Goal: Task Accomplishment & Management: Manage account settings

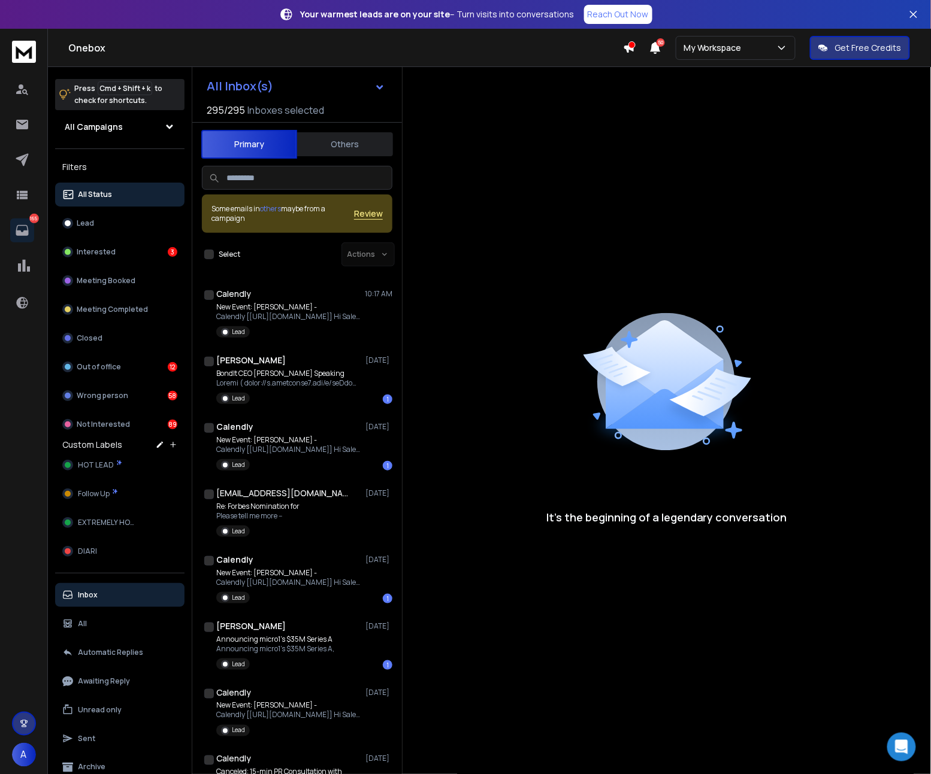
click at [357, 163] on div at bounding box center [297, 175] width 200 height 29
click at [359, 151] on button "Others" at bounding box center [345, 144] width 96 height 26
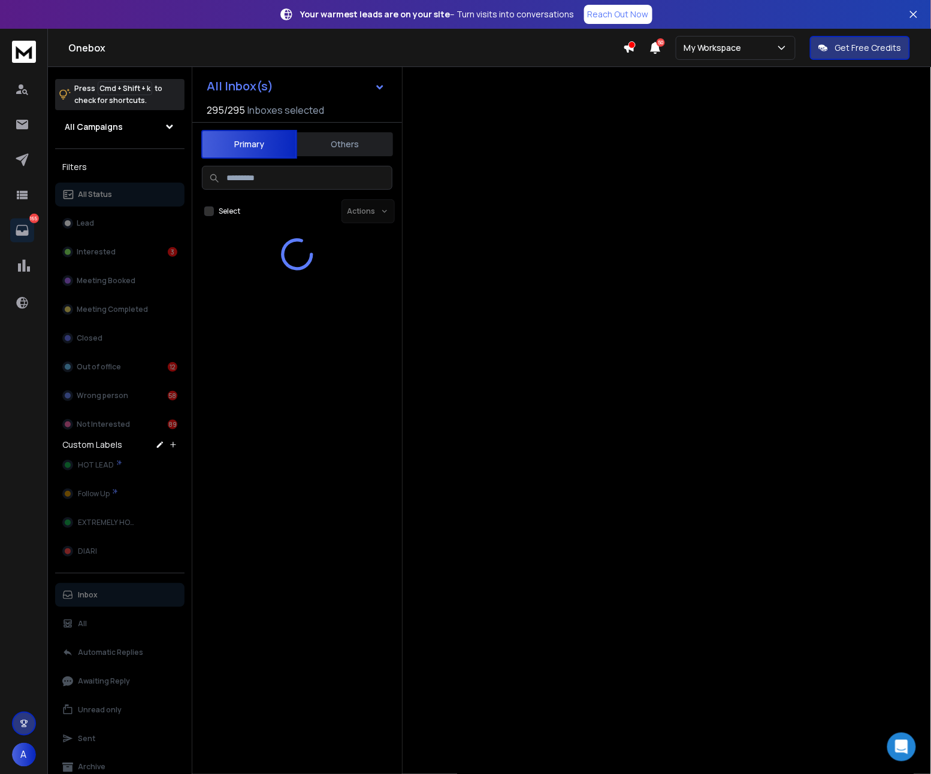
click at [285, 147] on button "Primary" at bounding box center [249, 144] width 96 height 29
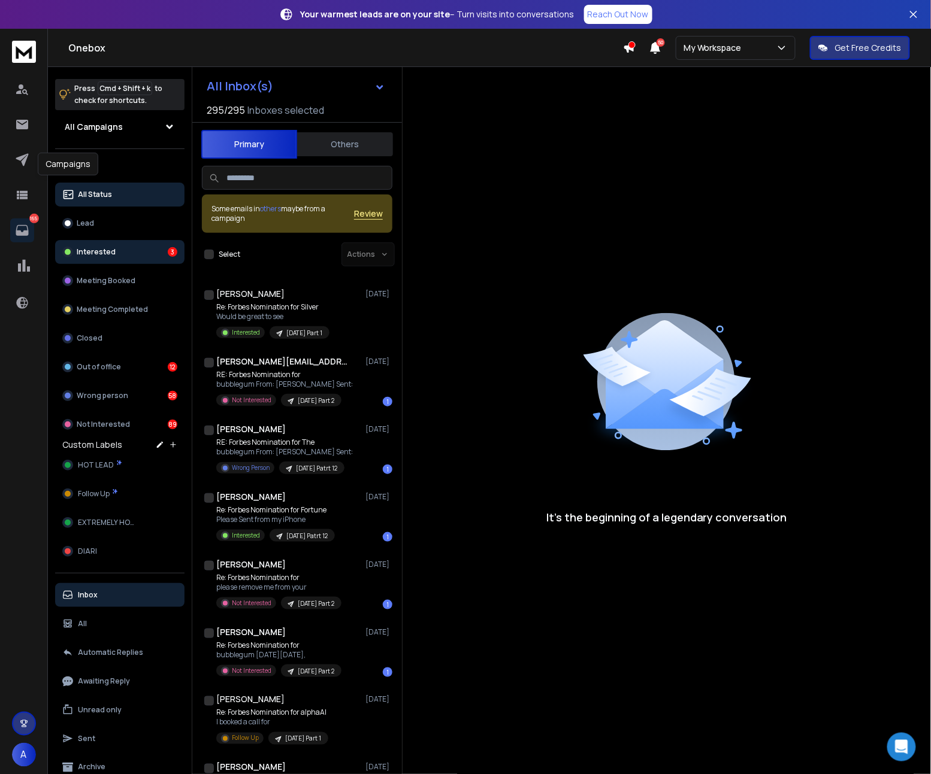
click at [111, 261] on button "Interested 3" at bounding box center [119, 252] width 129 height 24
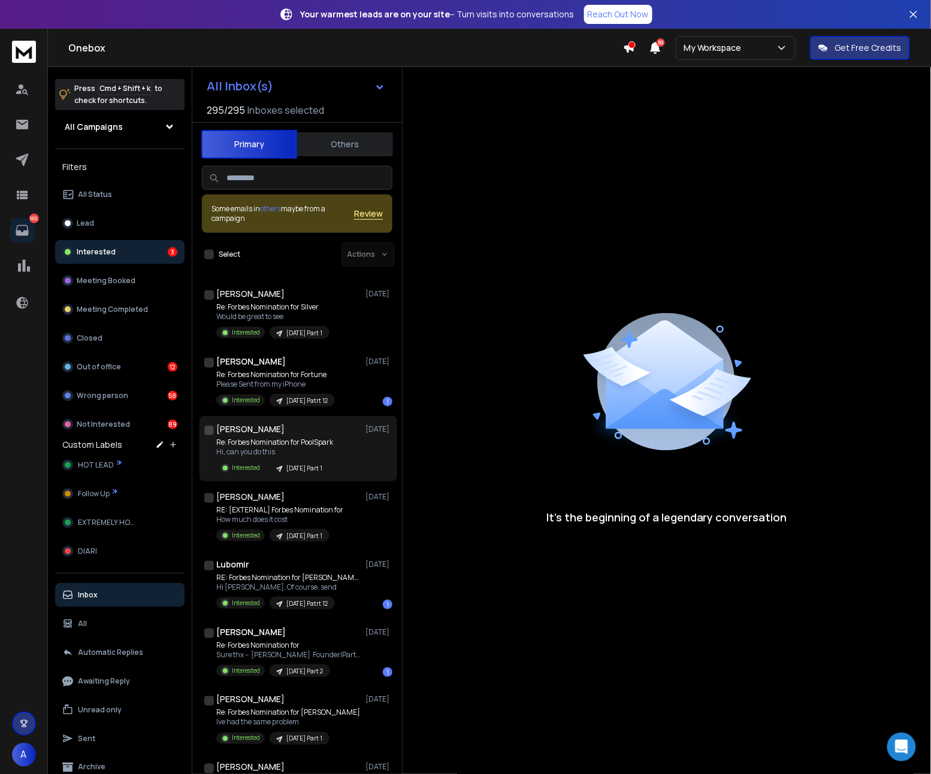
click at [329, 438] on div "[PERSON_NAME] [DATE] Re: Forbes Nomination for PoolSpark Hi, can you do this In…" at bounding box center [304, 448] width 176 height 51
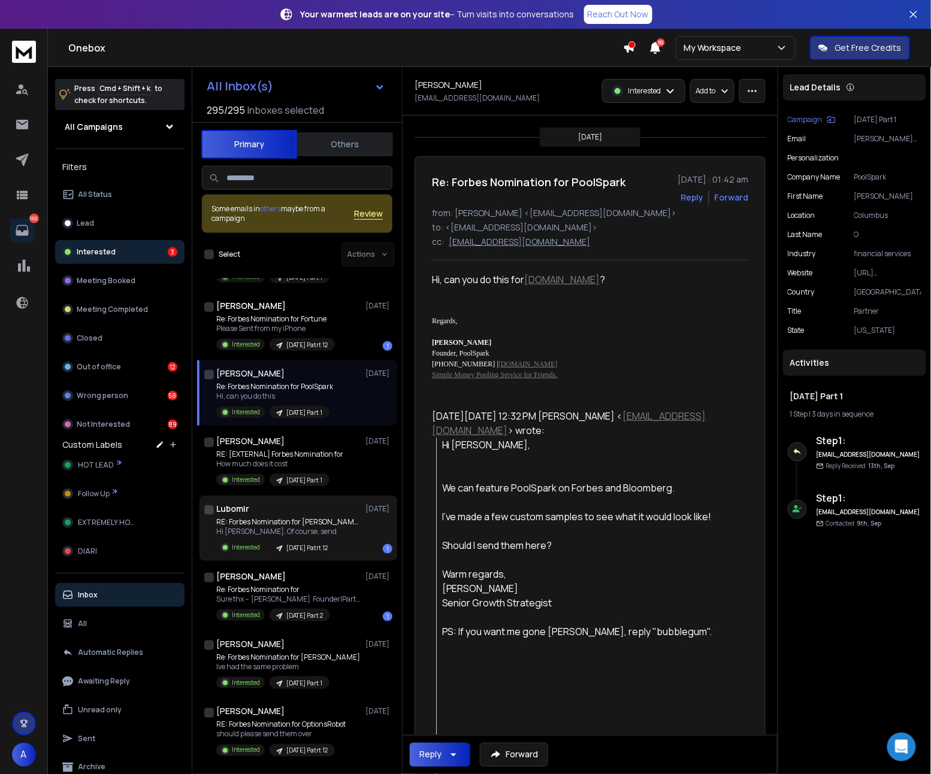
scroll to position [78, 0]
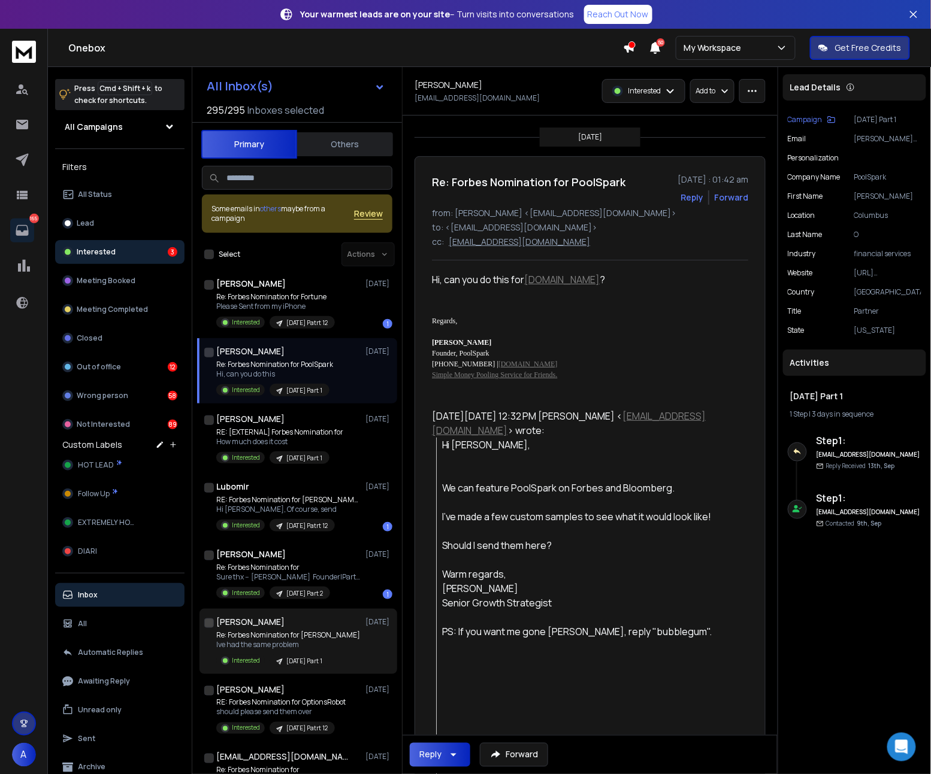
click at [357, 628] on div "[PERSON_NAME] [DATE]" at bounding box center [304, 622] width 176 height 12
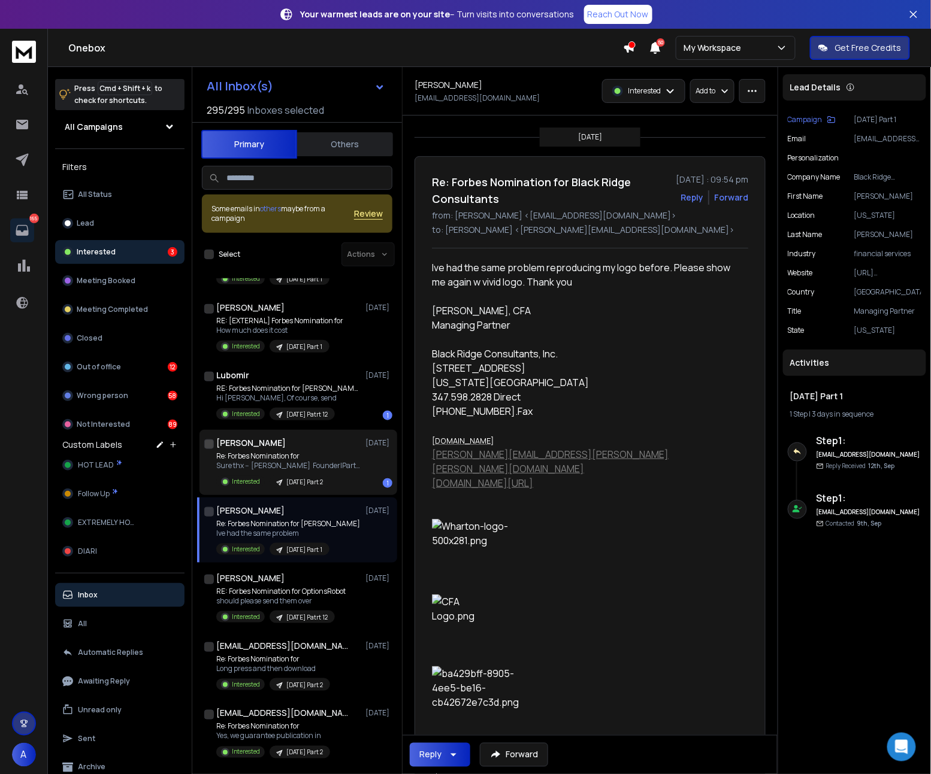
scroll to position [283, 0]
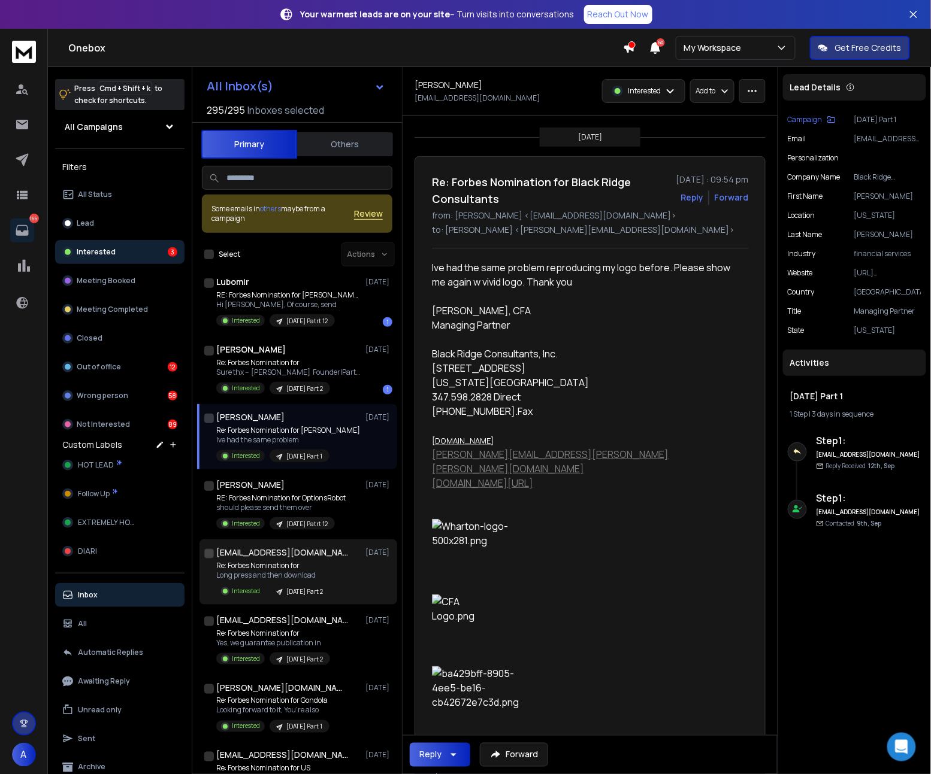
click at [330, 580] on p "Long press and then download" at bounding box center [273, 576] width 114 height 10
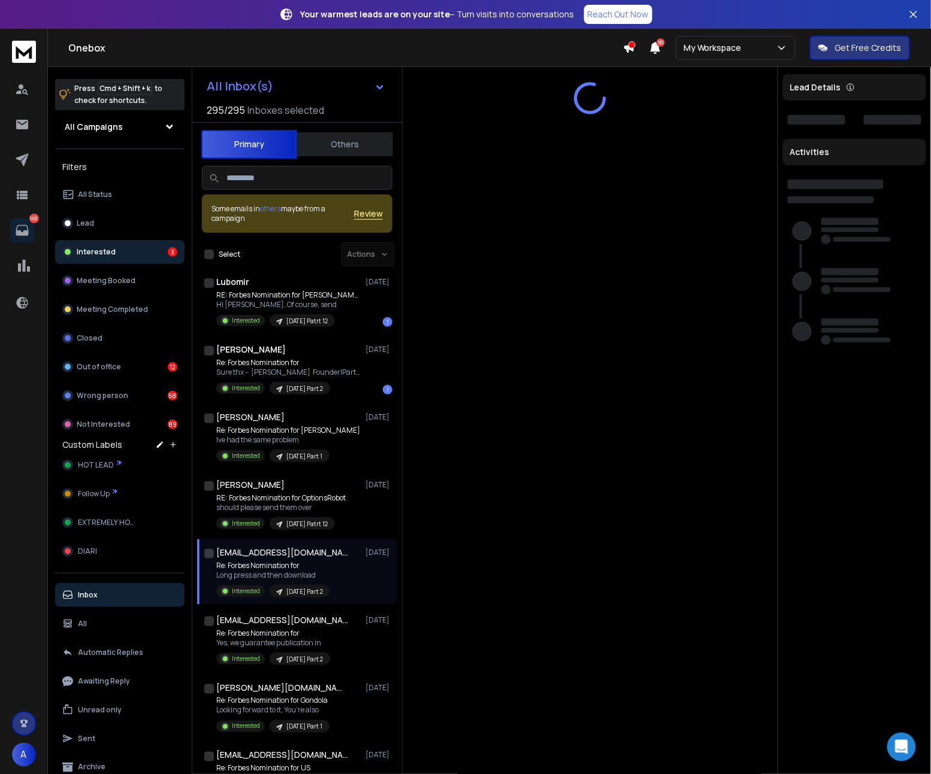
scroll to position [387, 0]
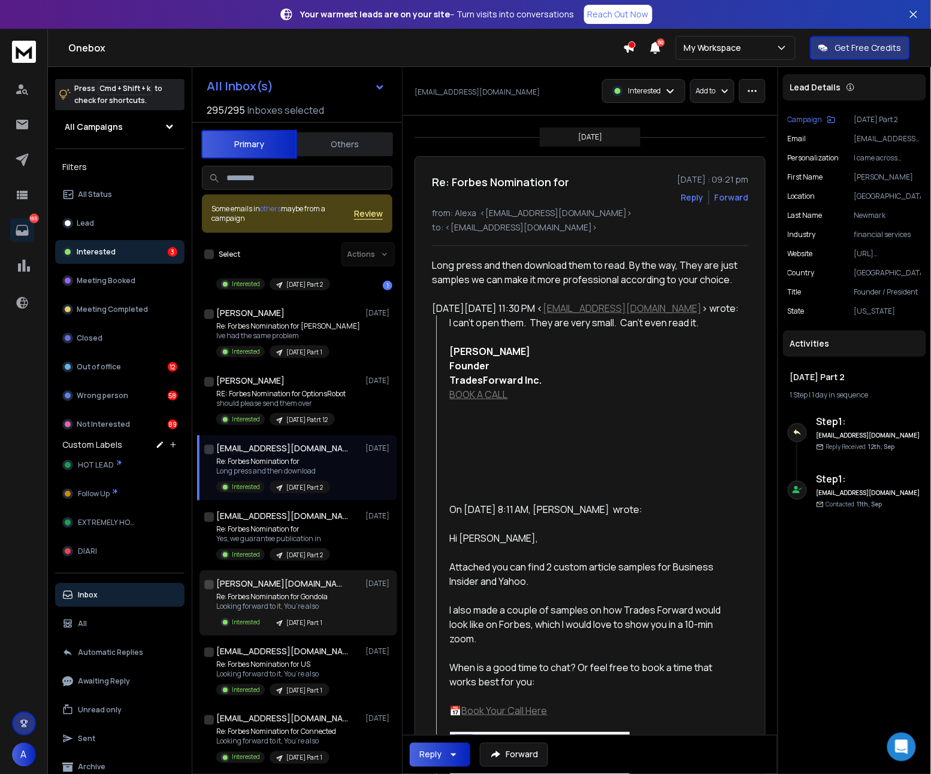
click at [341, 590] on h1 "[PERSON_NAME][DOMAIN_NAME][EMAIL_ADDRESS][PERSON_NAME][DOMAIN_NAME]" at bounding box center [282, 584] width 132 height 12
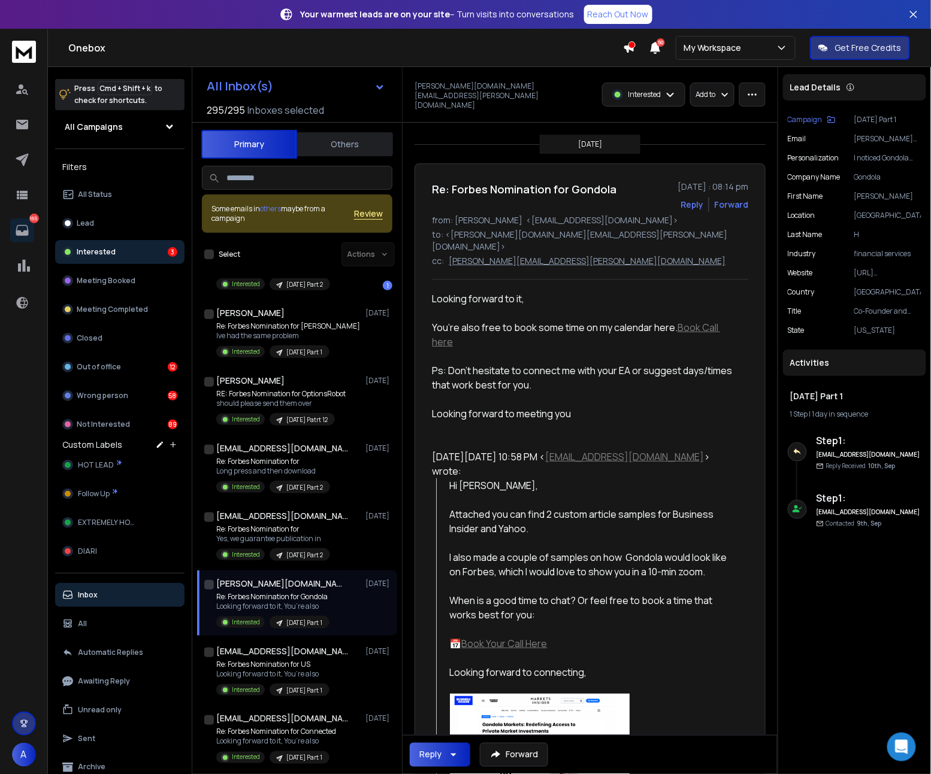
click at [328, 636] on div "[PERSON_NAME][DOMAIN_NAME][EMAIL_ADDRESS][PERSON_NAME][DOMAIN_NAME] [DATE] Re: …" at bounding box center [298, 603] width 198 height 65
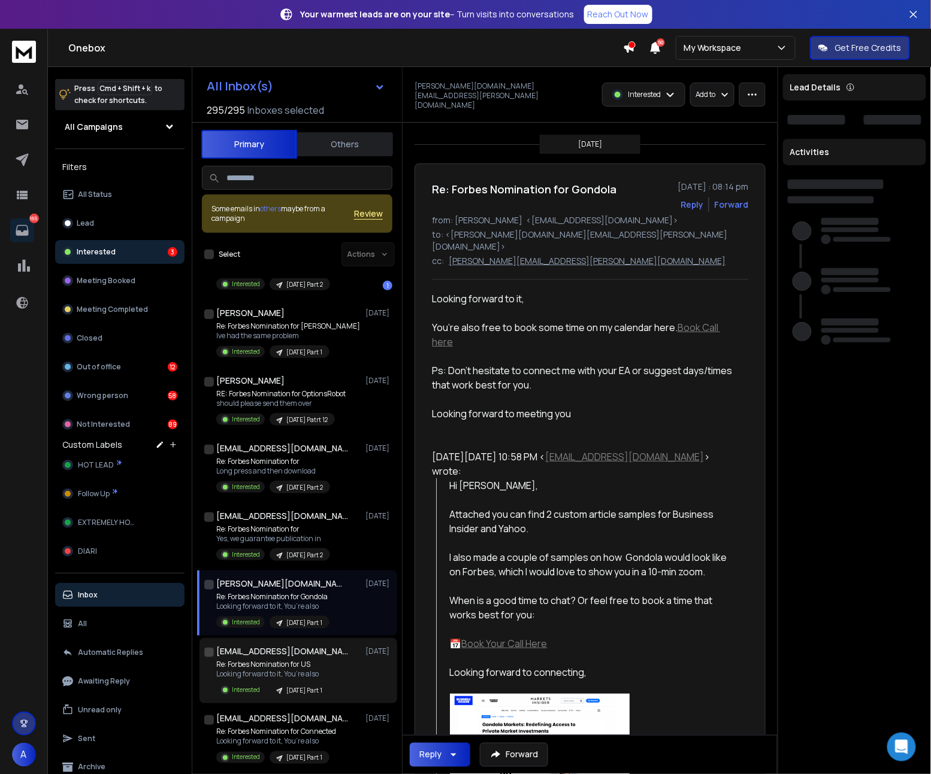
click at [328, 657] on div "[EMAIL_ADDRESS][DOMAIN_NAME] [DATE]" at bounding box center [304, 651] width 176 height 12
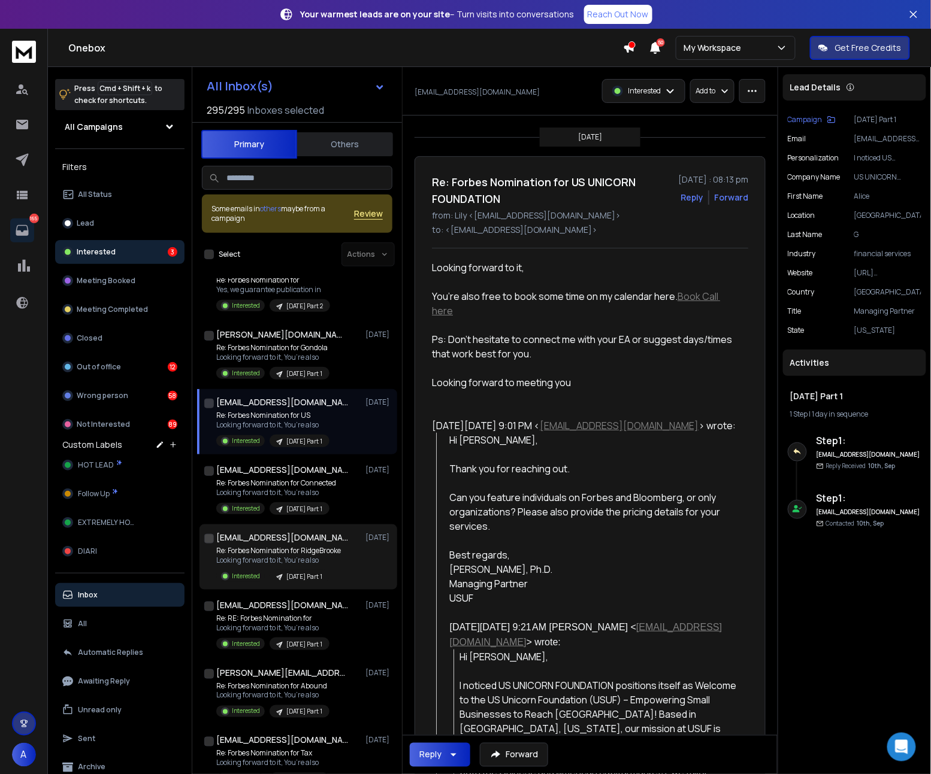
click at [329, 565] on p "Looking forward to it, You’re also" at bounding box center [278, 561] width 125 height 10
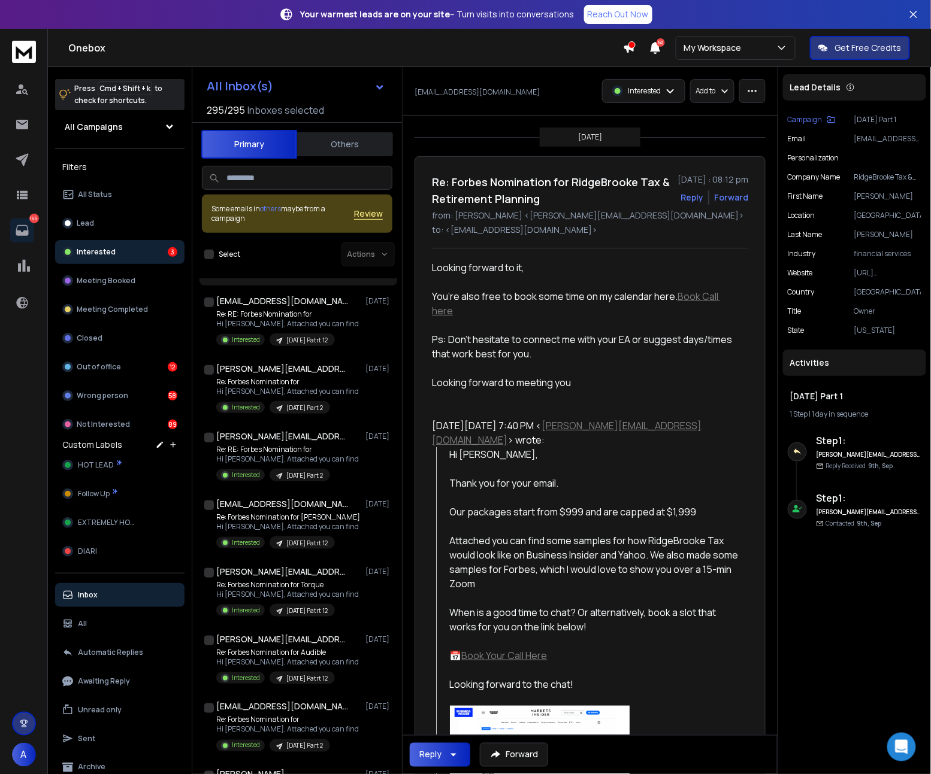
scroll to position [2226, 0]
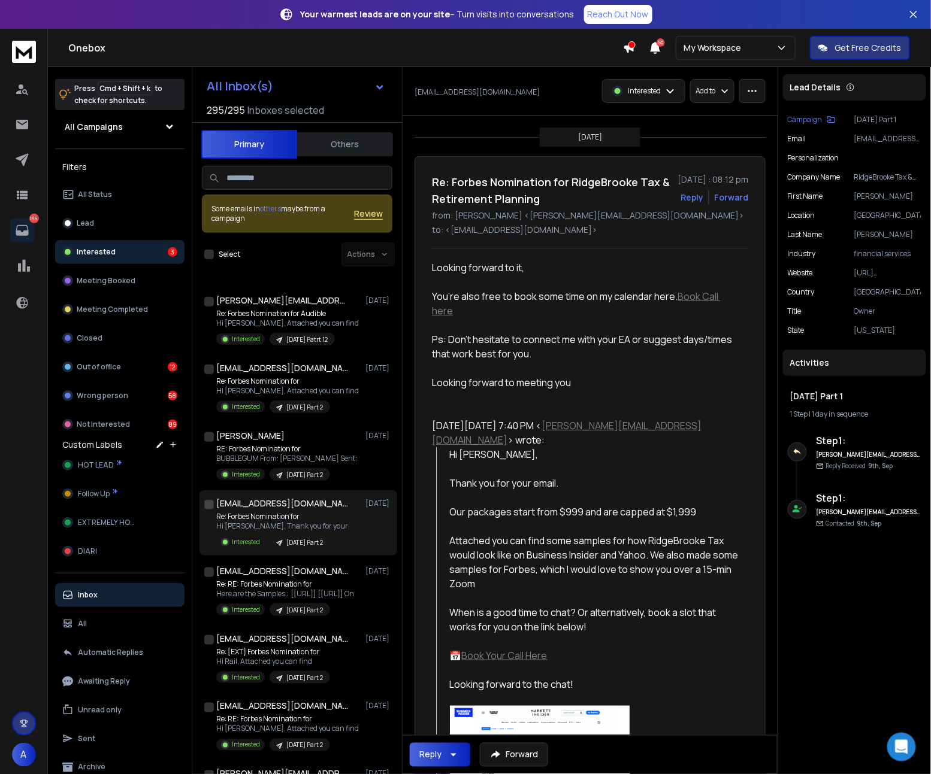
click at [329, 531] on p "Hi [PERSON_NAME], Thank you for your" at bounding box center [282, 527] width 132 height 10
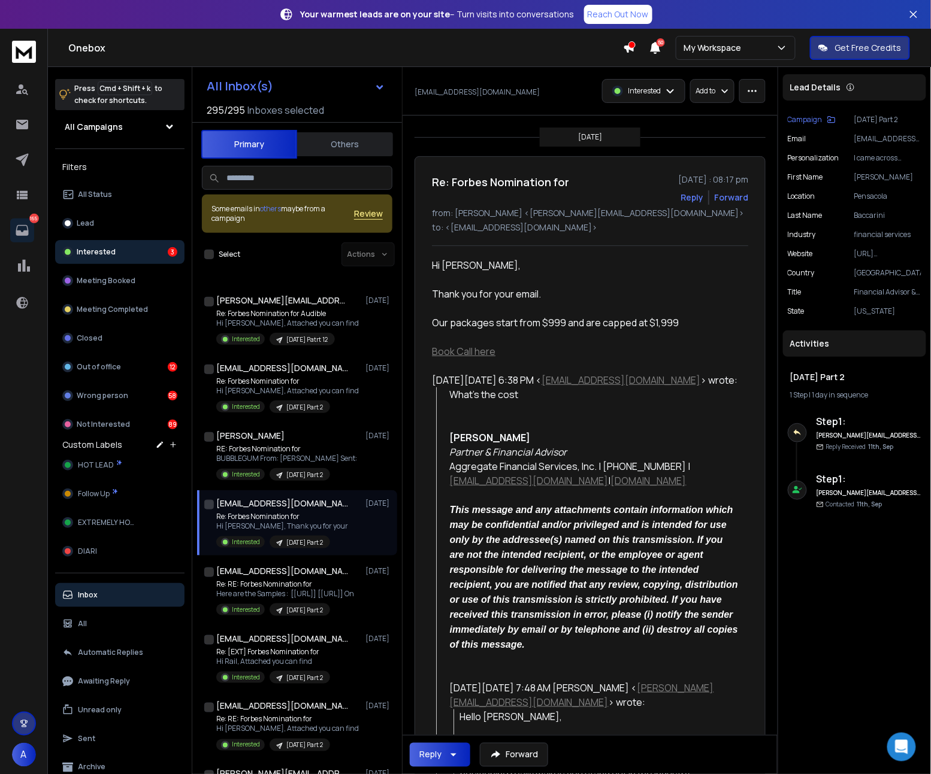
click at [354, 145] on button "Others" at bounding box center [345, 144] width 96 height 26
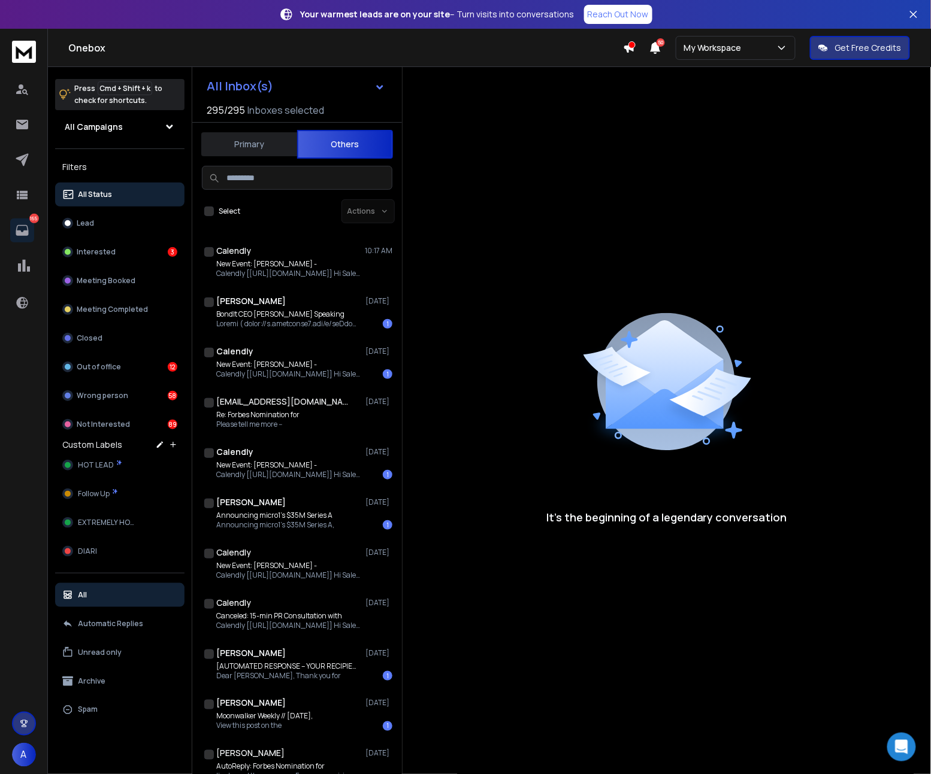
click at [277, 147] on button "Primary" at bounding box center [249, 144] width 96 height 26
